Goal: Task Accomplishment & Management: Use online tool/utility

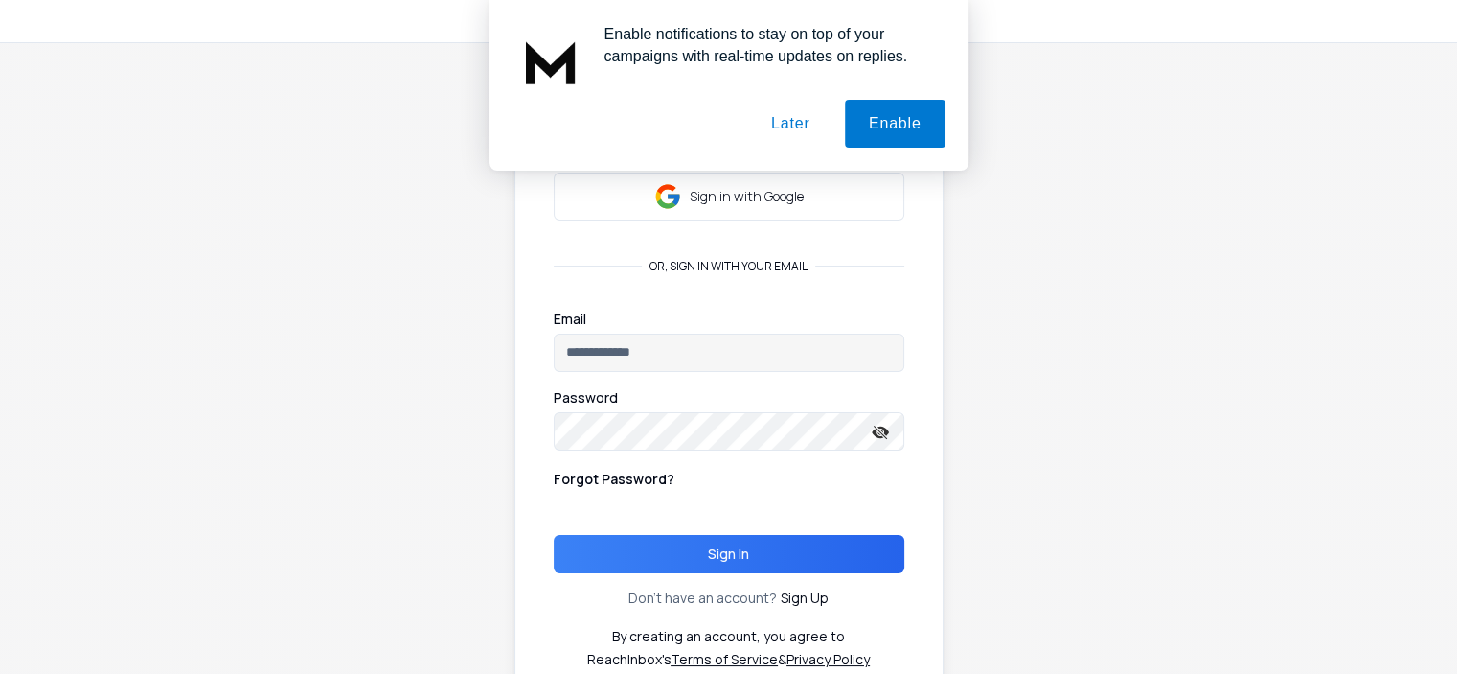
type input "**********"
click at [740, 554] on button "Sign In" at bounding box center [729, 554] width 351 height 38
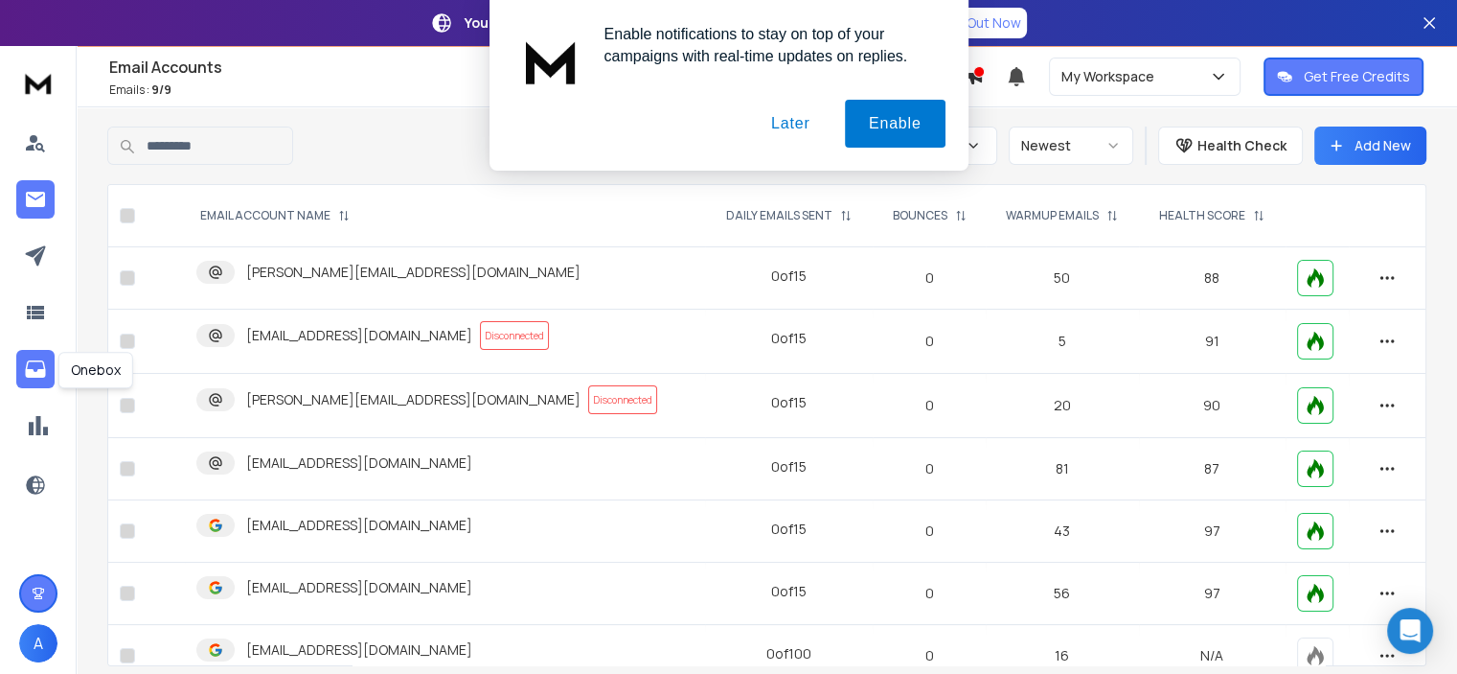
click at [24, 364] on icon at bounding box center [35, 368] width 23 height 23
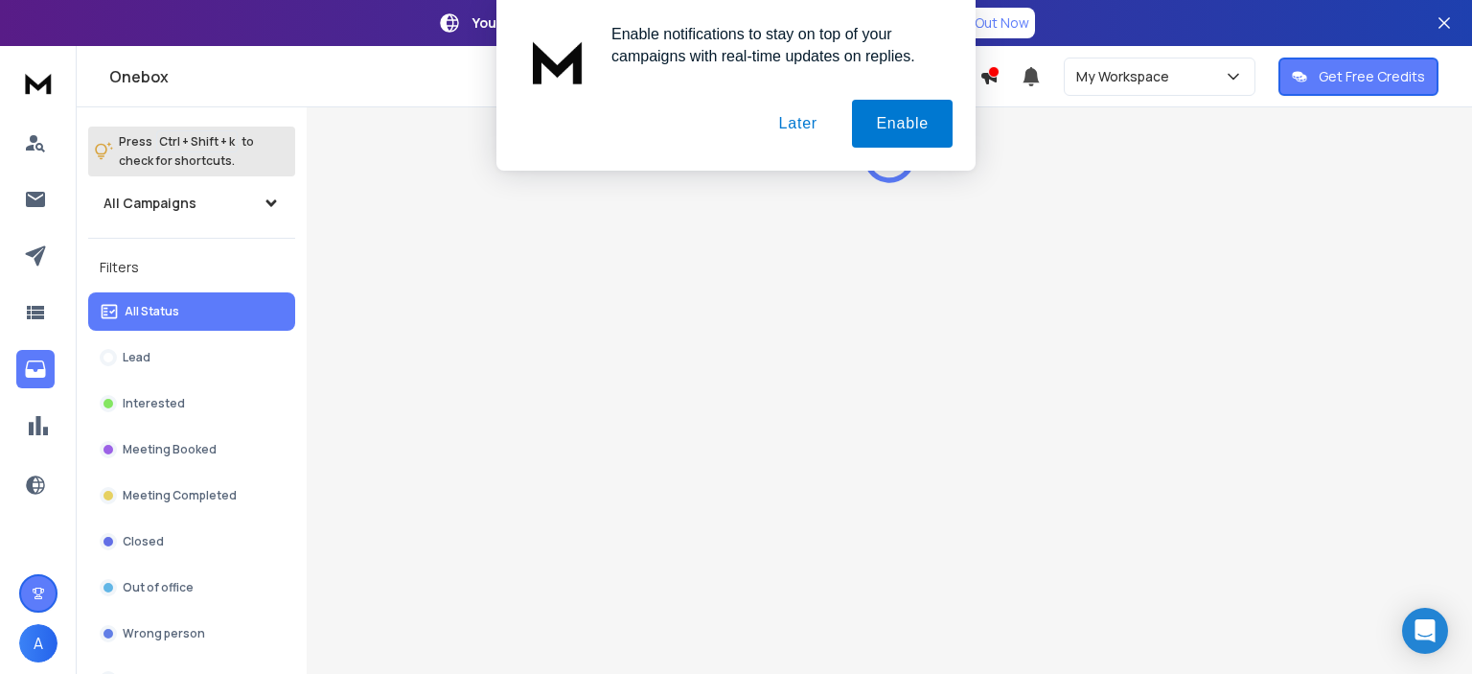
click at [798, 128] on button "Later" at bounding box center [797, 124] width 86 height 48
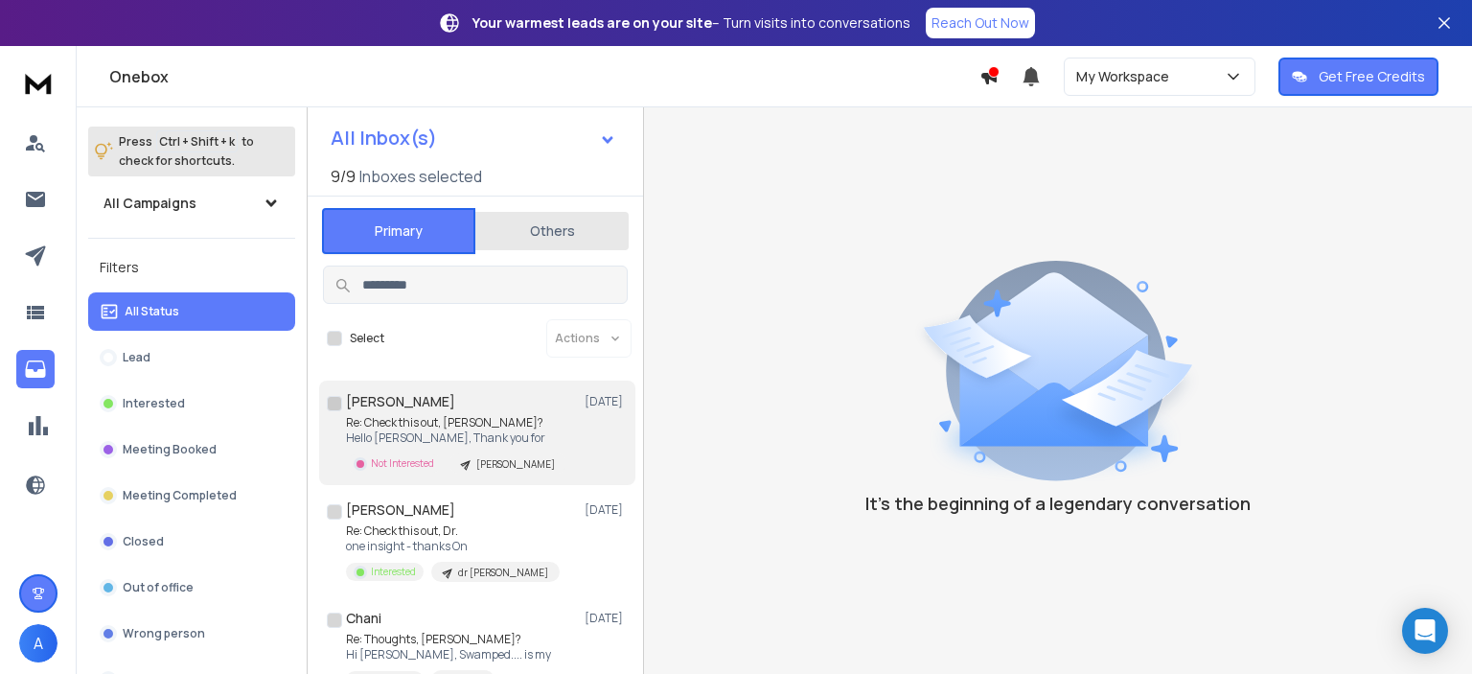
click at [558, 386] on div "Raquel Ribeiro 11 Aug Re: Check this out, Raquel? Hello Atharva, Thank you for …" at bounding box center [477, 432] width 316 height 104
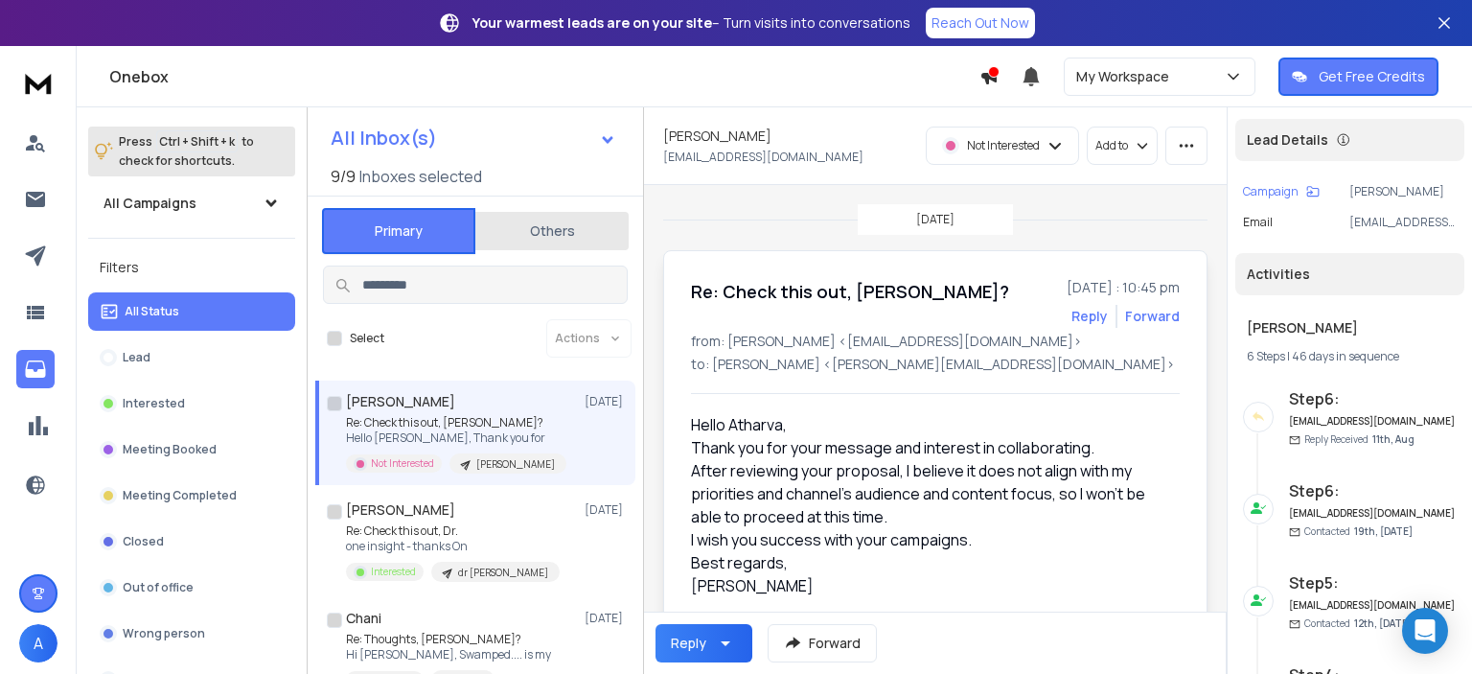
scroll to position [96, 0]
